Goal: Task Accomplishment & Management: Manage account settings

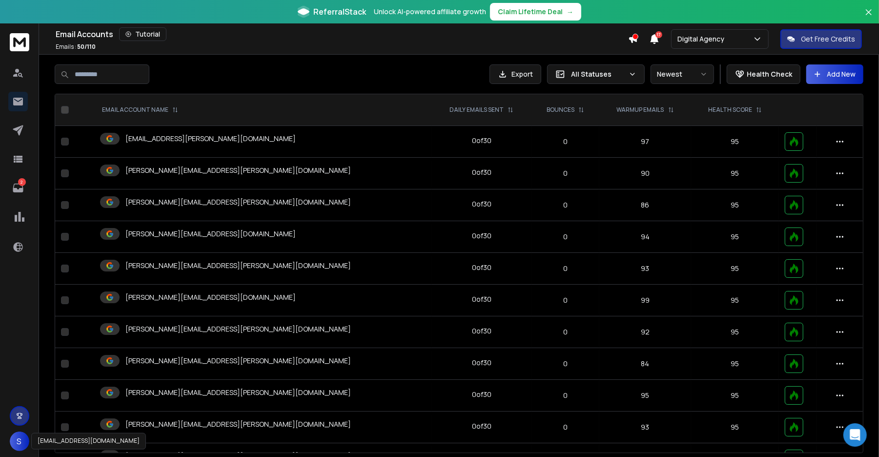
click at [21, 445] on span "S" at bounding box center [20, 441] width 20 height 20
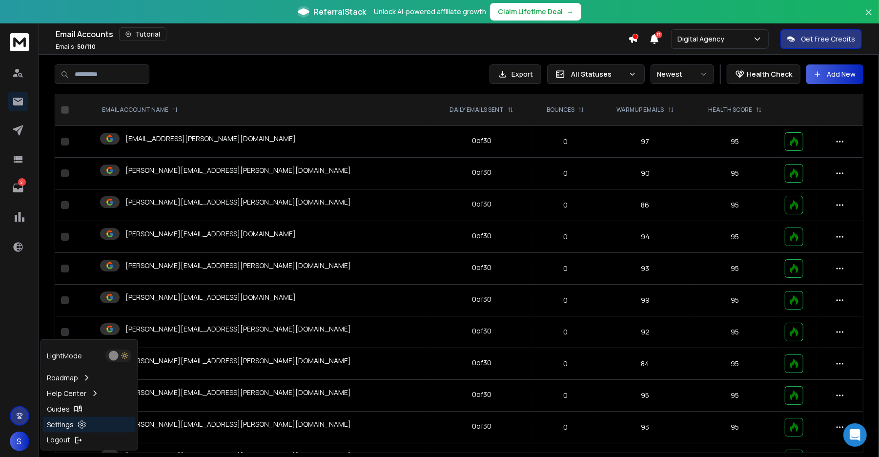
click at [54, 420] on p "Settings" at bounding box center [60, 425] width 27 height 10
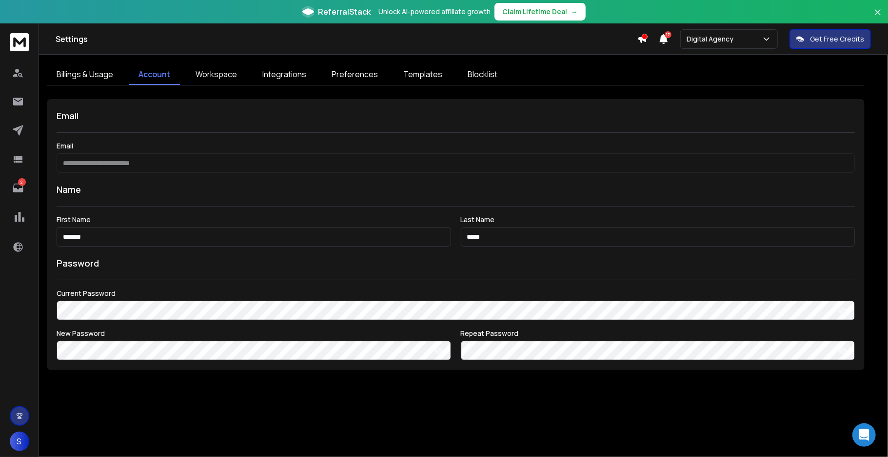
click at [69, 75] on link "Billings & Usage" at bounding box center [85, 74] width 76 height 20
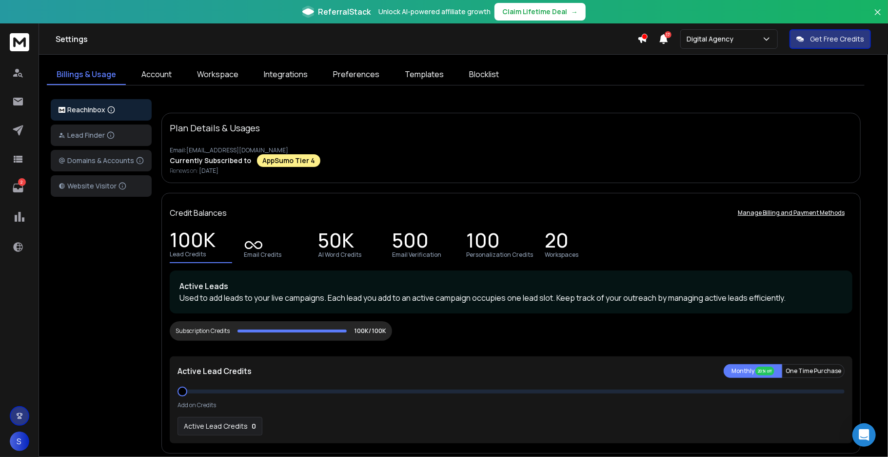
scroll to position [6, 0]
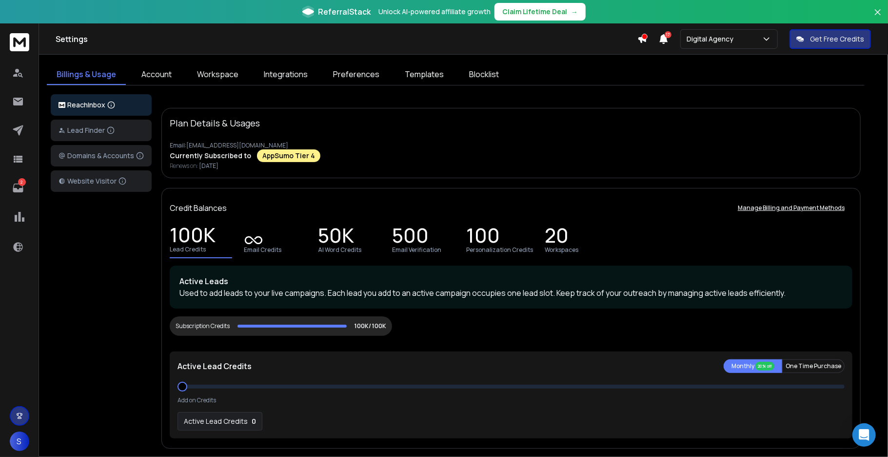
click at [260, 241] on icon "button" at bounding box center [254, 240] width 20 height 20
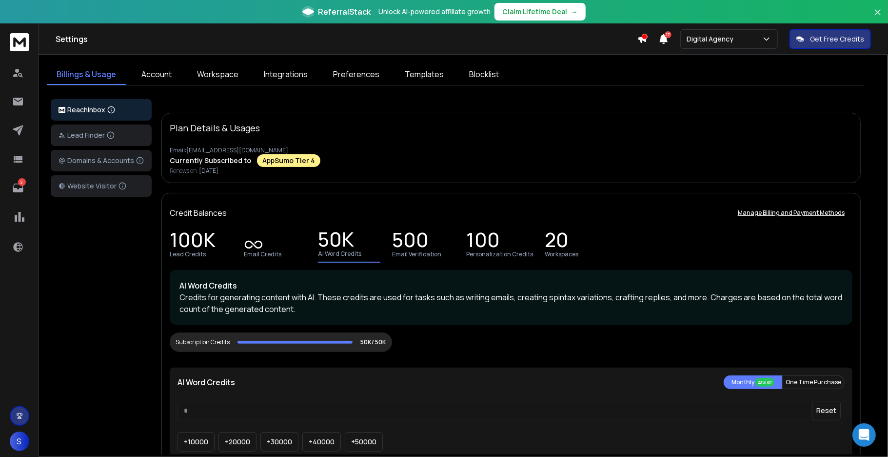
click at [373, 247] on button "50K AI Word Credits" at bounding box center [349, 248] width 62 height 28
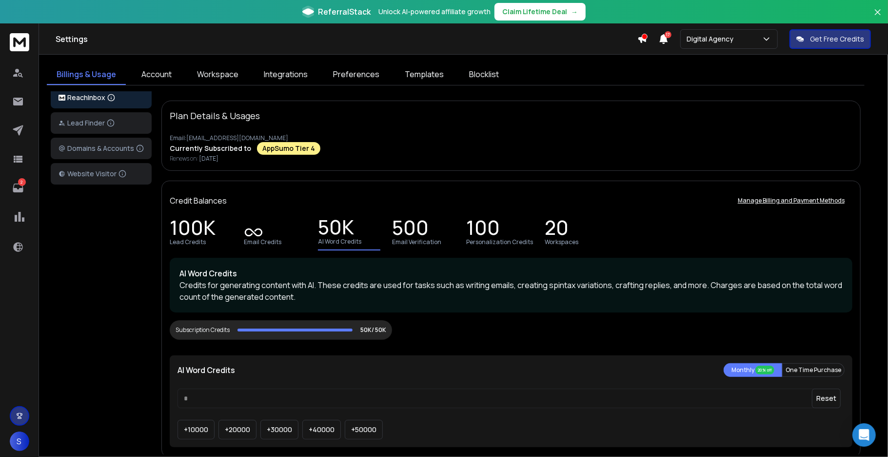
scroll to position [22, 0]
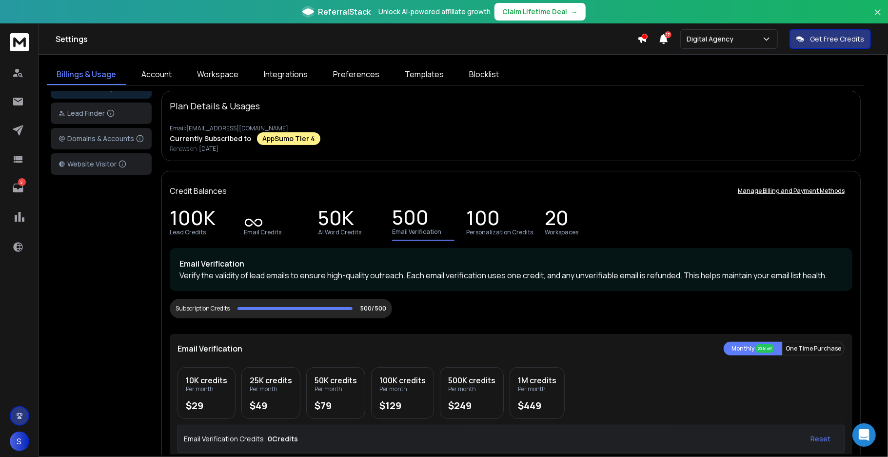
click at [404, 229] on p "Email Verification" at bounding box center [416, 232] width 49 height 8
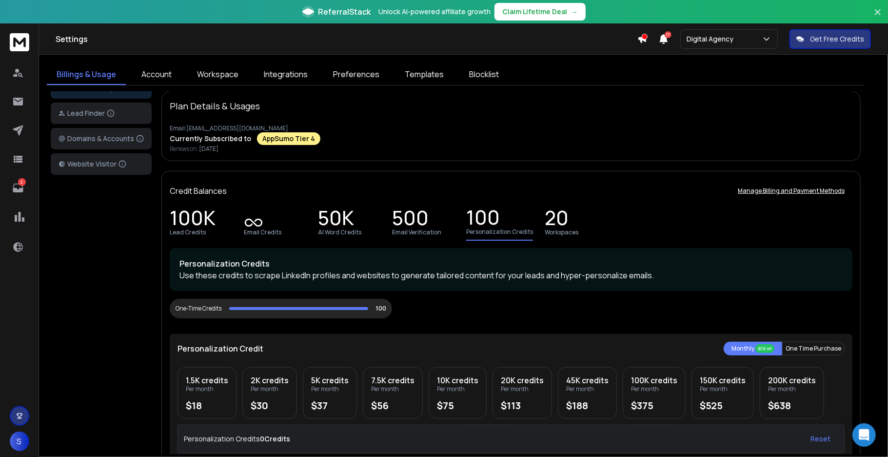
click at [491, 220] on p "100" at bounding box center [483, 219] width 34 height 14
click at [435, 274] on p "Use these credits to scrape LinkedIn profiles and websites to generate tailored…" at bounding box center [512, 275] width 664 height 12
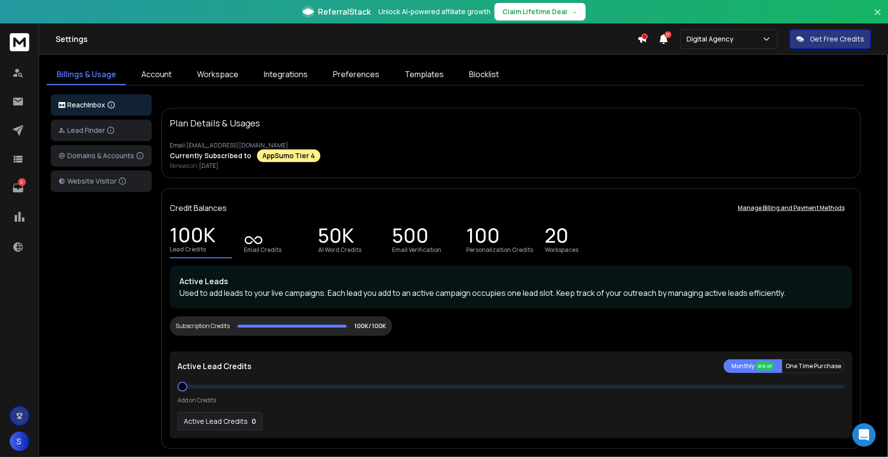
scroll to position [6, 0]
click at [184, 230] on p "100K" at bounding box center [193, 237] width 46 height 14
click at [473, 273] on div "Active Leads Used to add leads to your live campaigns. Each lead you add to an …" at bounding box center [511, 286] width 683 height 43
click at [487, 242] on p "100" at bounding box center [483, 237] width 34 height 14
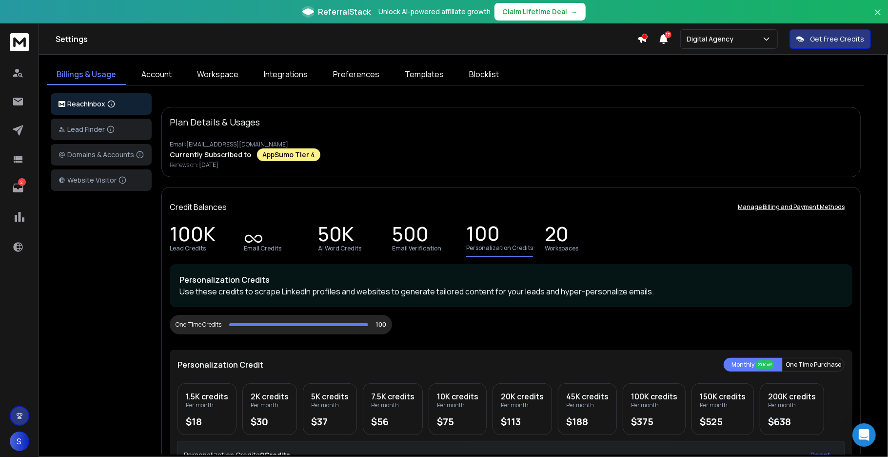
scroll to position [0, 0]
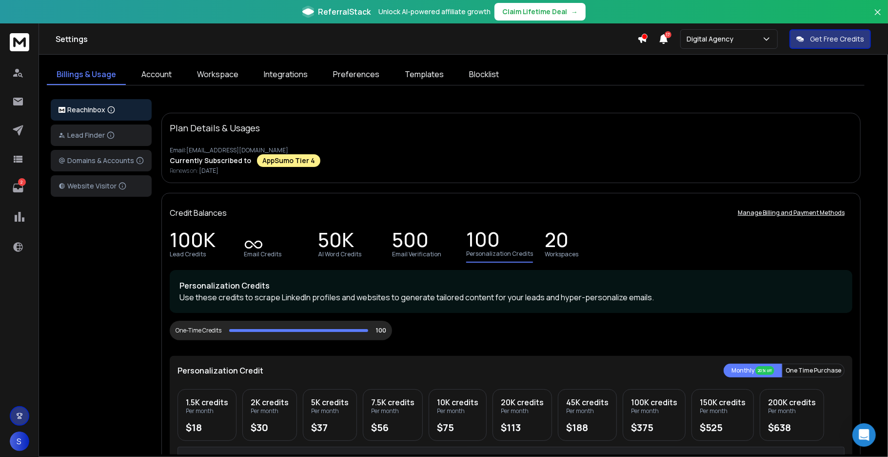
click at [272, 299] on p "Use these credits to scrape LinkedIn profiles and websites to generate tailored…" at bounding box center [512, 297] width 664 height 12
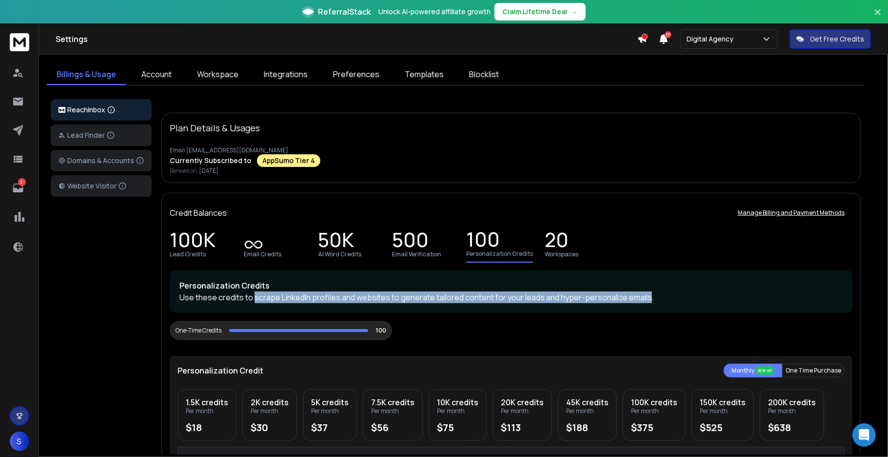
drag, startPoint x: 272, startPoint y: 299, endPoint x: 639, endPoint y: 298, distance: 367.4
click at [639, 298] on p "Use these credits to scrape LinkedIn profiles and websites to generate tailored…" at bounding box center [512, 297] width 664 height 12
copy p "scrape LinkedIn profiles and websites to generate tailored content for your lea…"
click at [490, 312] on div "Personalization Credits Use these credits to scrape LinkedIn profiles and websi…" at bounding box center [511, 291] width 683 height 43
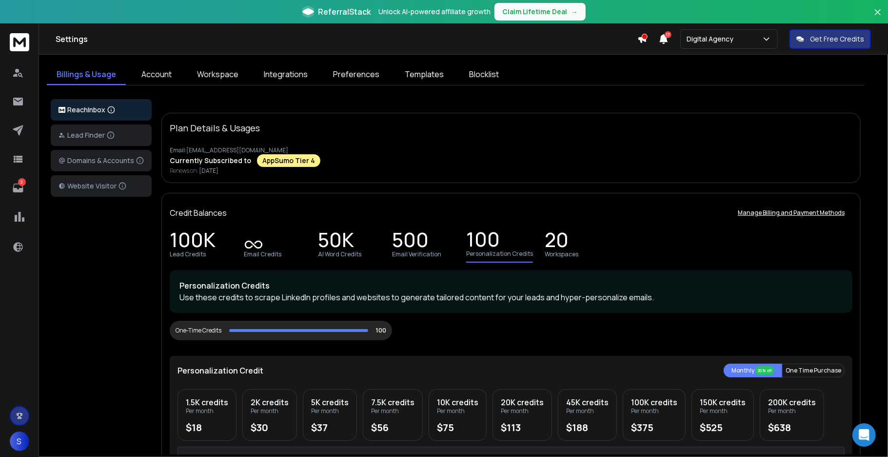
click at [541, 14] on button "Claim Lifetime Deal →" at bounding box center [540, 12] width 91 height 18
